Goal: Information Seeking & Learning: Find specific fact

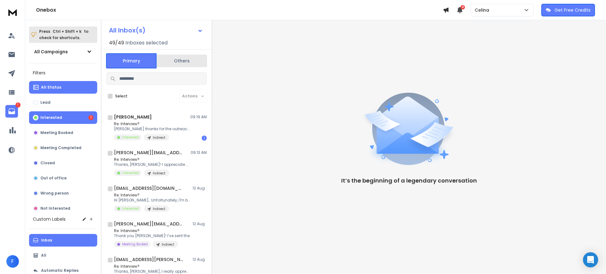
click at [70, 122] on button "Interested 1" at bounding box center [63, 117] width 68 height 13
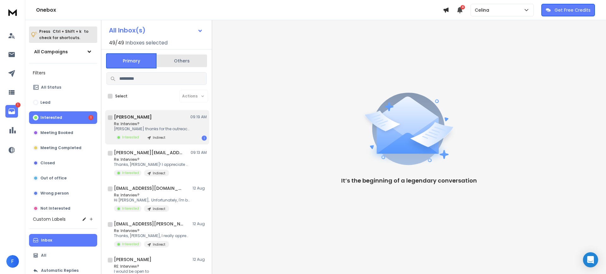
click at [182, 123] on div "Re: Interview? [PERSON_NAME] thanks for the outreach. Interested Indirect 1" at bounding box center [160, 131] width 93 height 19
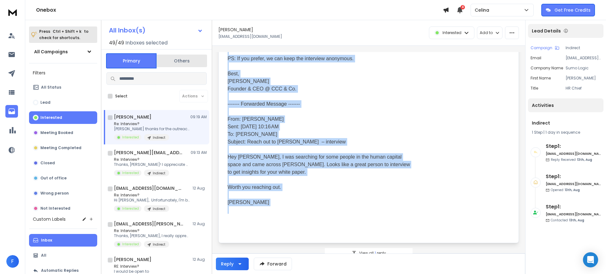
scroll to position [396, 0]
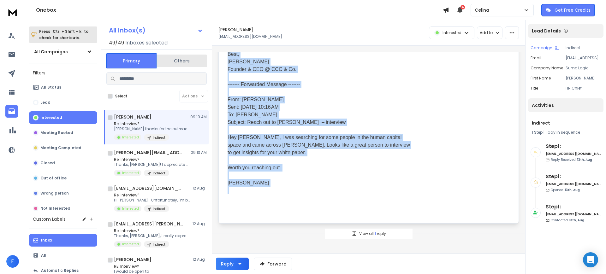
drag, startPoint x: 228, startPoint y: 122, endPoint x: 423, endPoint y: 201, distance: 211.4
copy div "Loremi dolors ame con adipisci. Elits doe tempo i utl etdo magnaal enima mini v…"
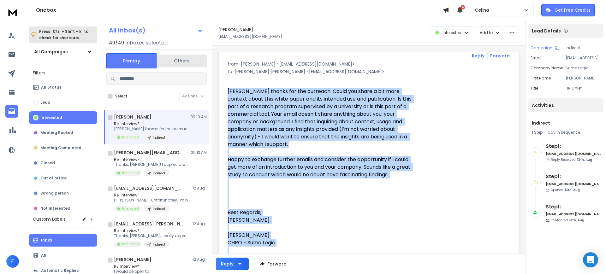
scroll to position [0, 0]
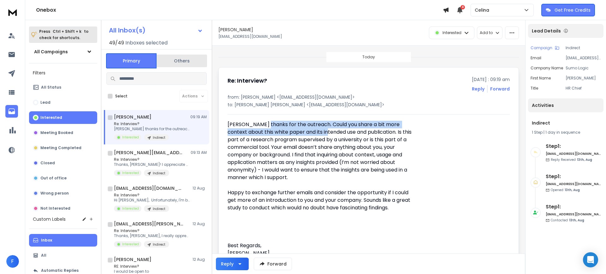
drag, startPoint x: 264, startPoint y: 128, endPoint x: 318, endPoint y: 129, distance: 55.0
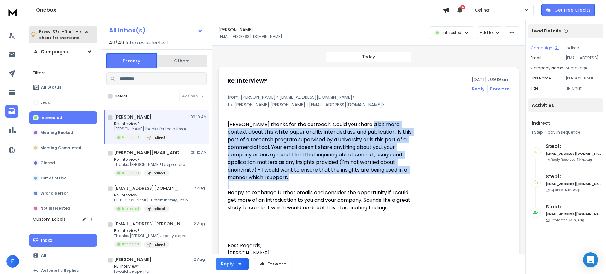
drag, startPoint x: 366, startPoint y: 124, endPoint x: 337, endPoint y: 189, distance: 71.0
